Goal: Navigation & Orientation: Understand site structure

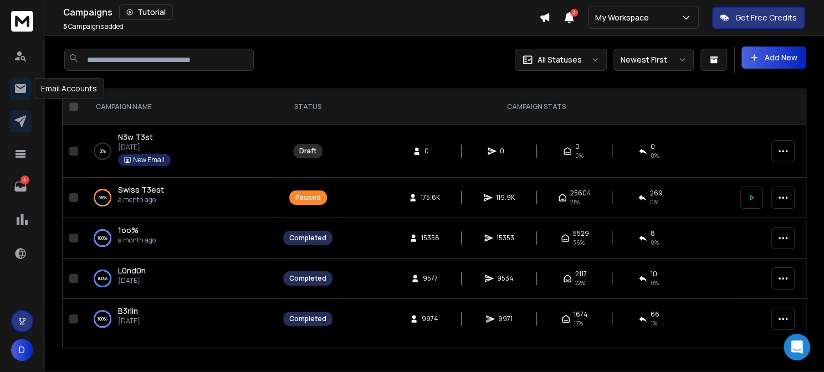
click at [23, 95] on icon at bounding box center [20, 88] width 13 height 13
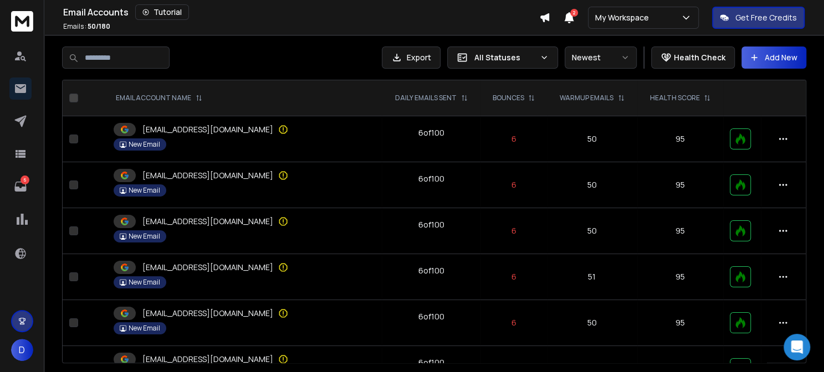
click at [174, 99] on div "EMAIL ACCOUNT NAME" at bounding box center [159, 98] width 86 height 9
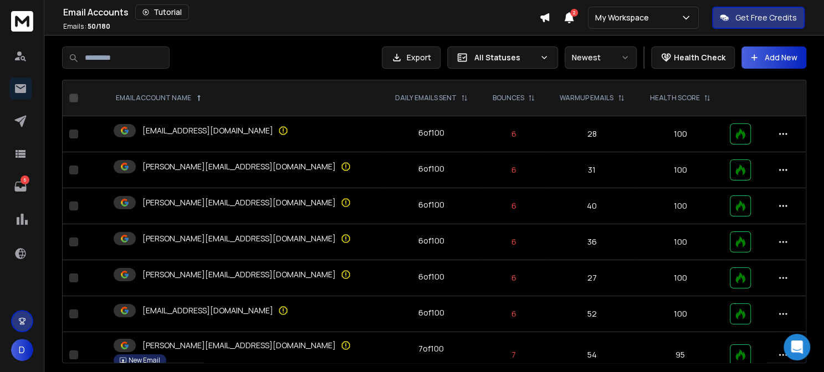
click at [174, 99] on div "EMAIL ACCOUNT NAME" at bounding box center [159, 98] width 86 height 9
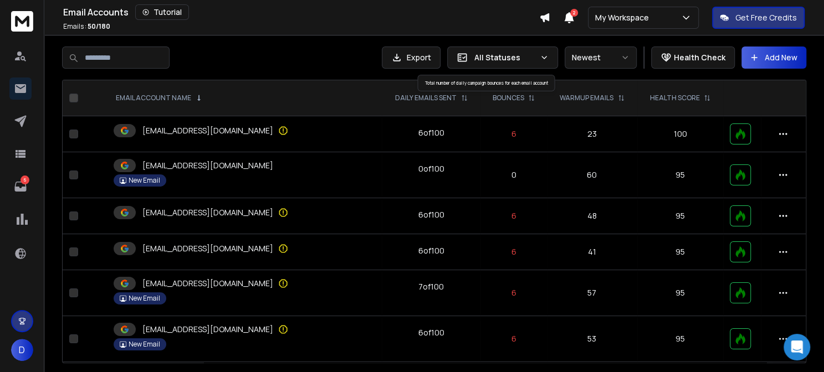
click at [493, 97] on p "BOUNCES" at bounding box center [508, 98] width 32 height 9
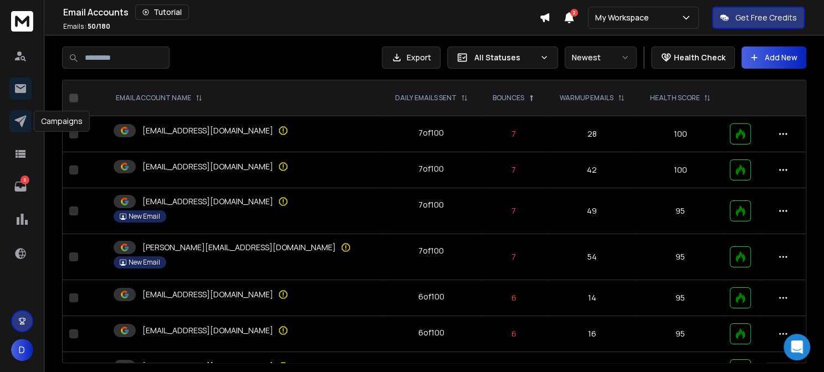
click at [14, 123] on icon at bounding box center [20, 121] width 13 height 13
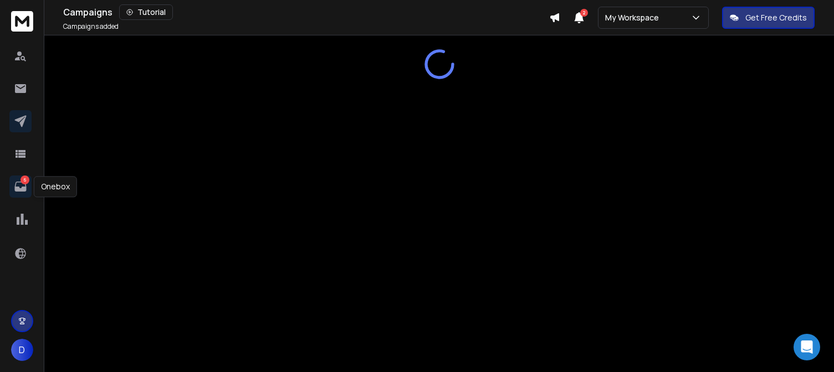
click at [22, 191] on icon at bounding box center [20, 187] width 12 height 10
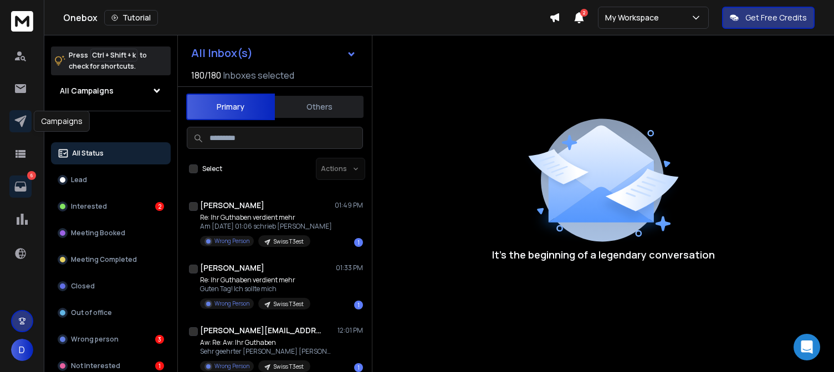
click at [17, 119] on icon at bounding box center [20, 122] width 12 height 12
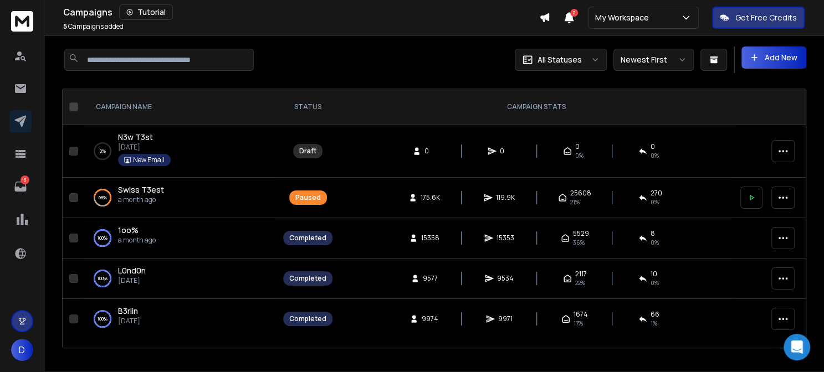
click at [108, 54] on input at bounding box center [158, 60] width 189 height 22
